Goal: Communication & Community: Answer question/provide support

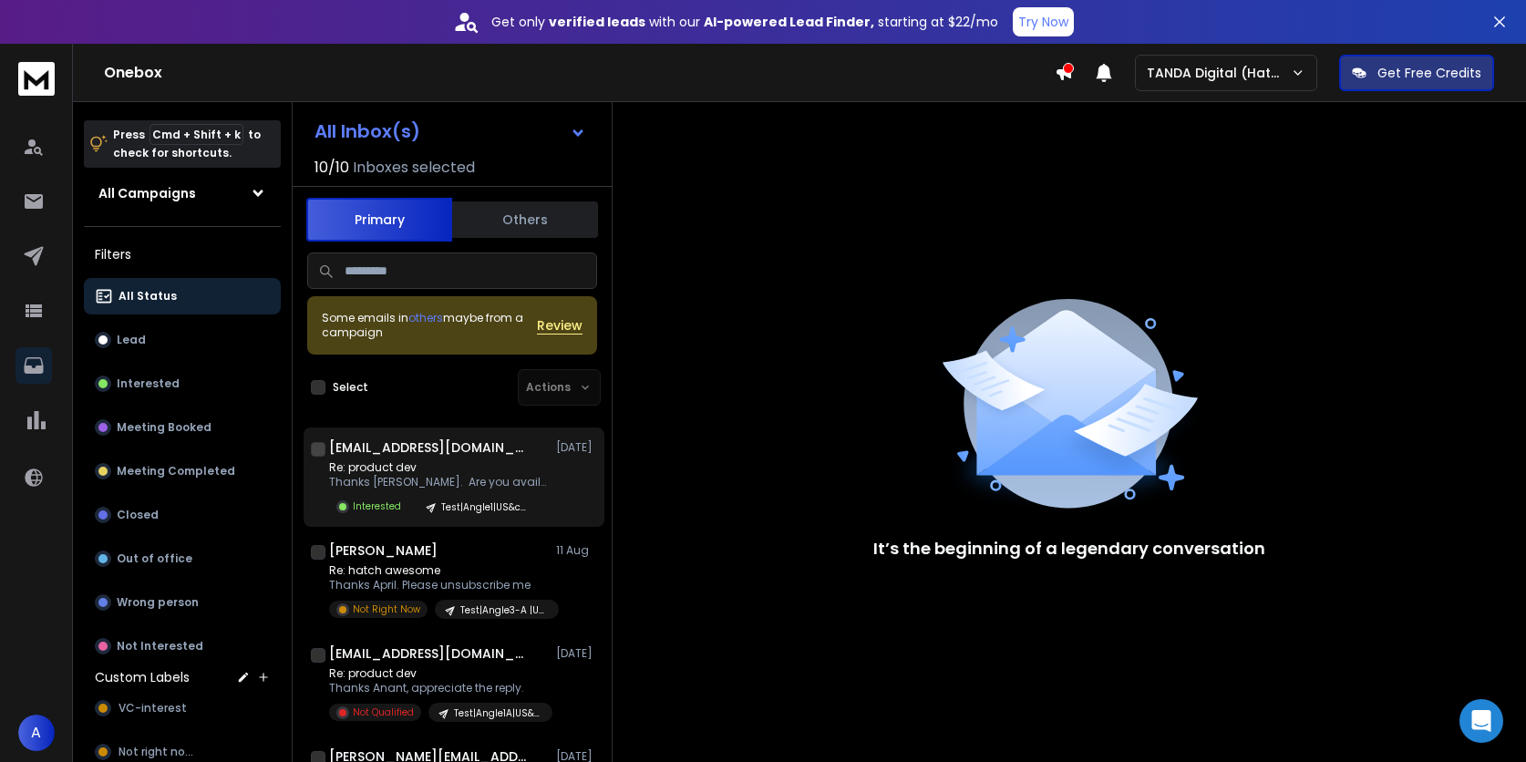
scroll to position [40, 0]
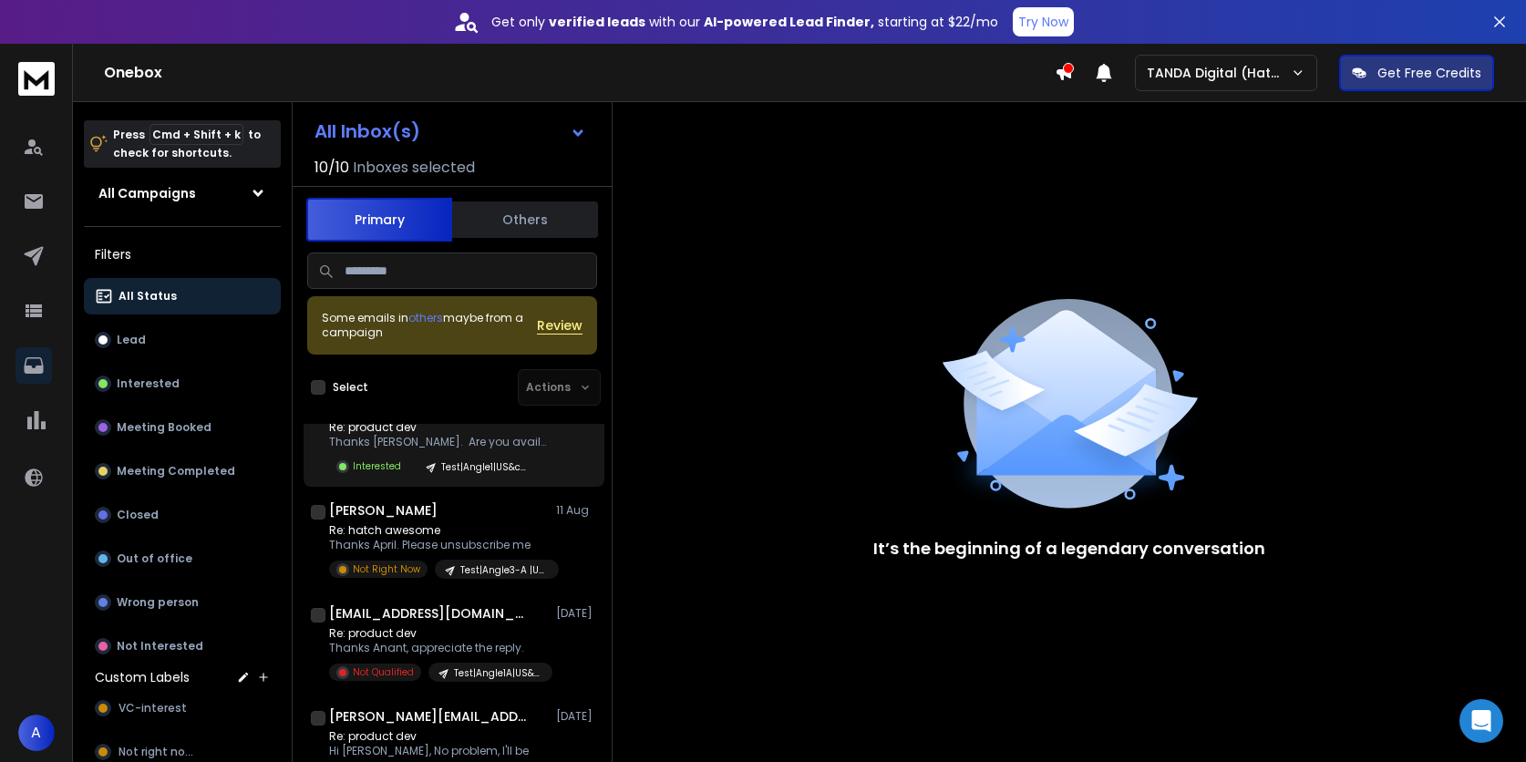
click at [467, 432] on p "Re: product dev" at bounding box center [438, 427] width 219 height 15
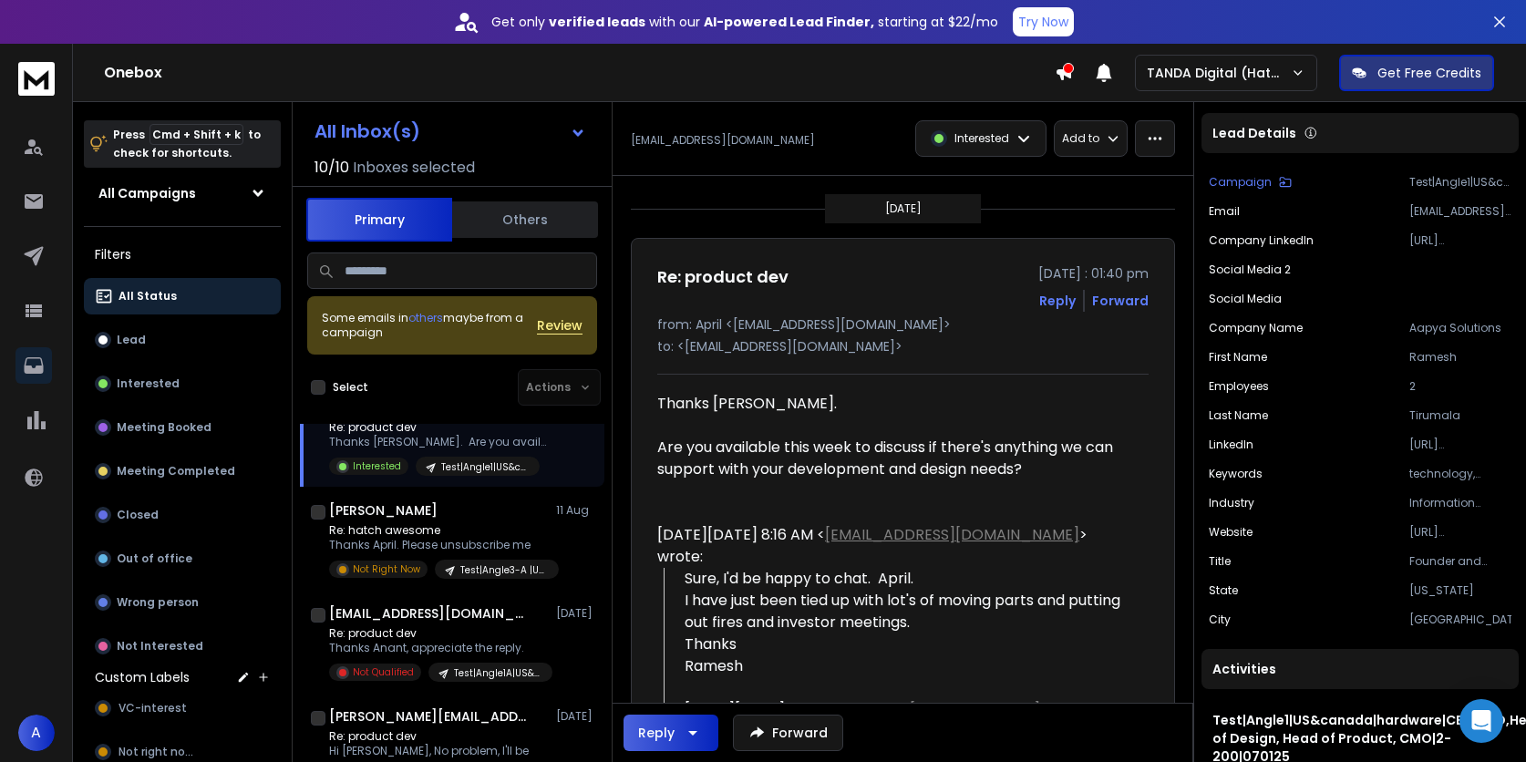
click at [696, 737] on icon "button" at bounding box center [693, 733] width 22 height 22
click at [696, 692] on p "Reply All" at bounding box center [678, 686] width 51 height 18
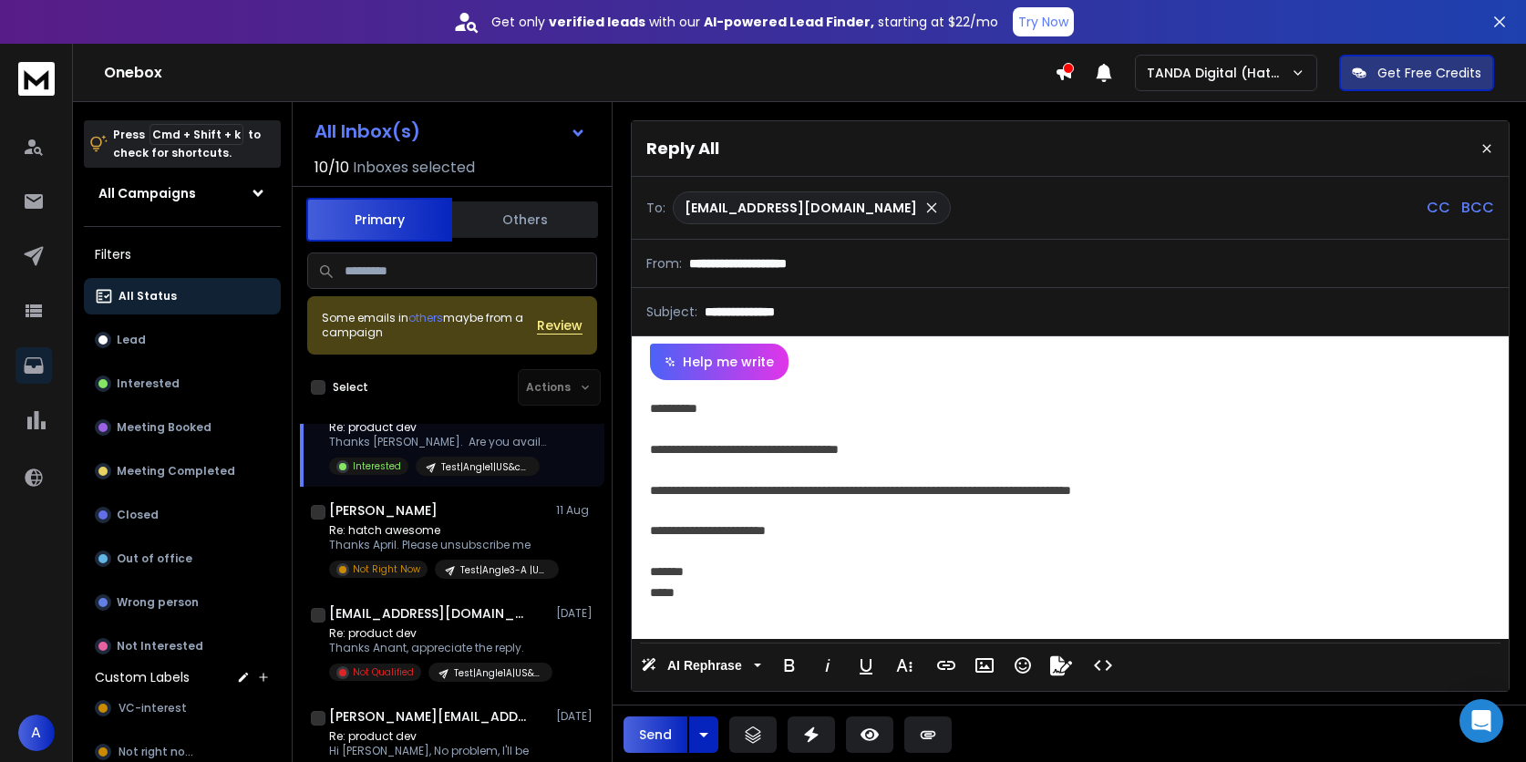
click at [665, 740] on button "Send" at bounding box center [656, 734] width 64 height 36
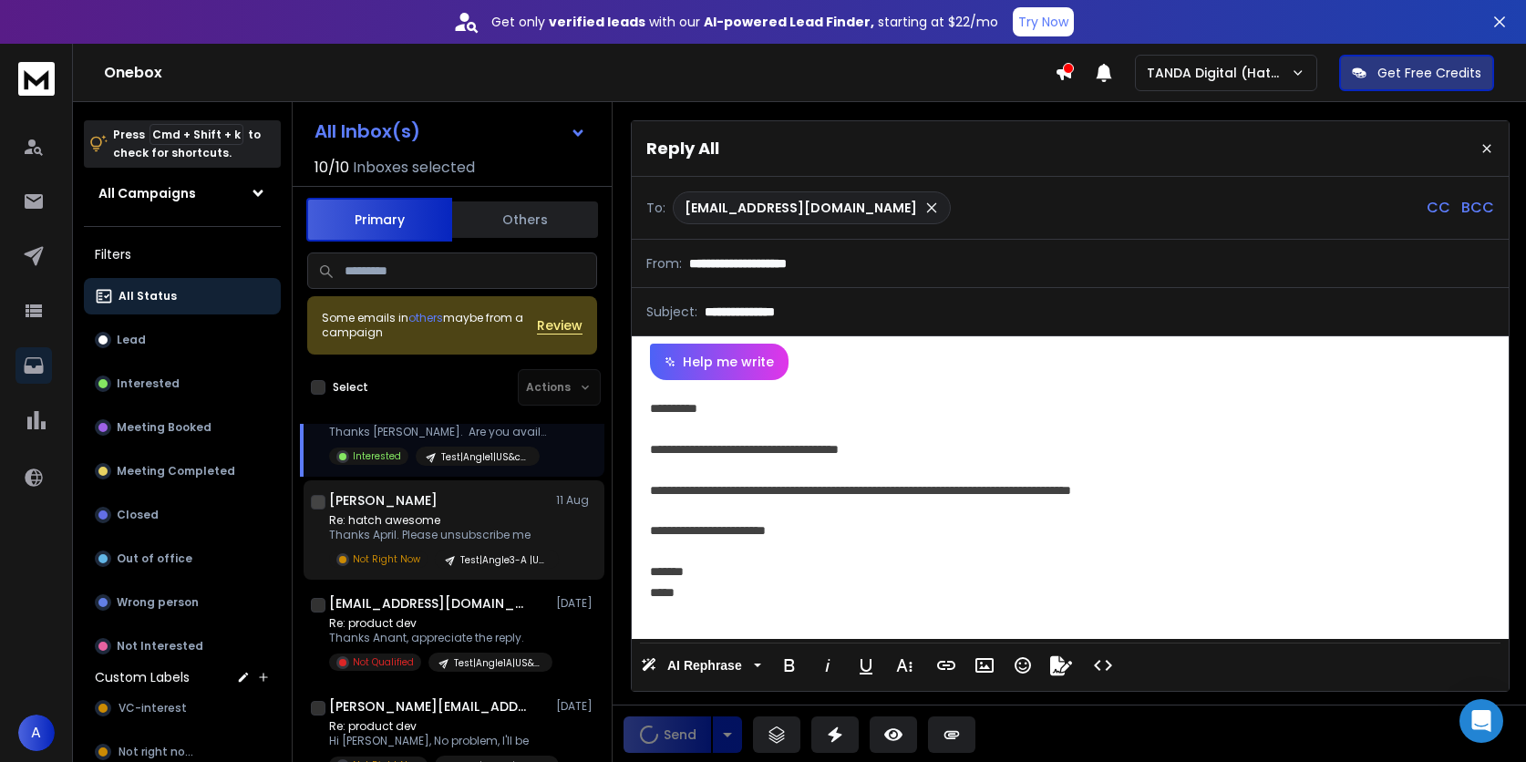
scroll to position [51, 0]
